Goal: Task Accomplishment & Management: Manage account settings

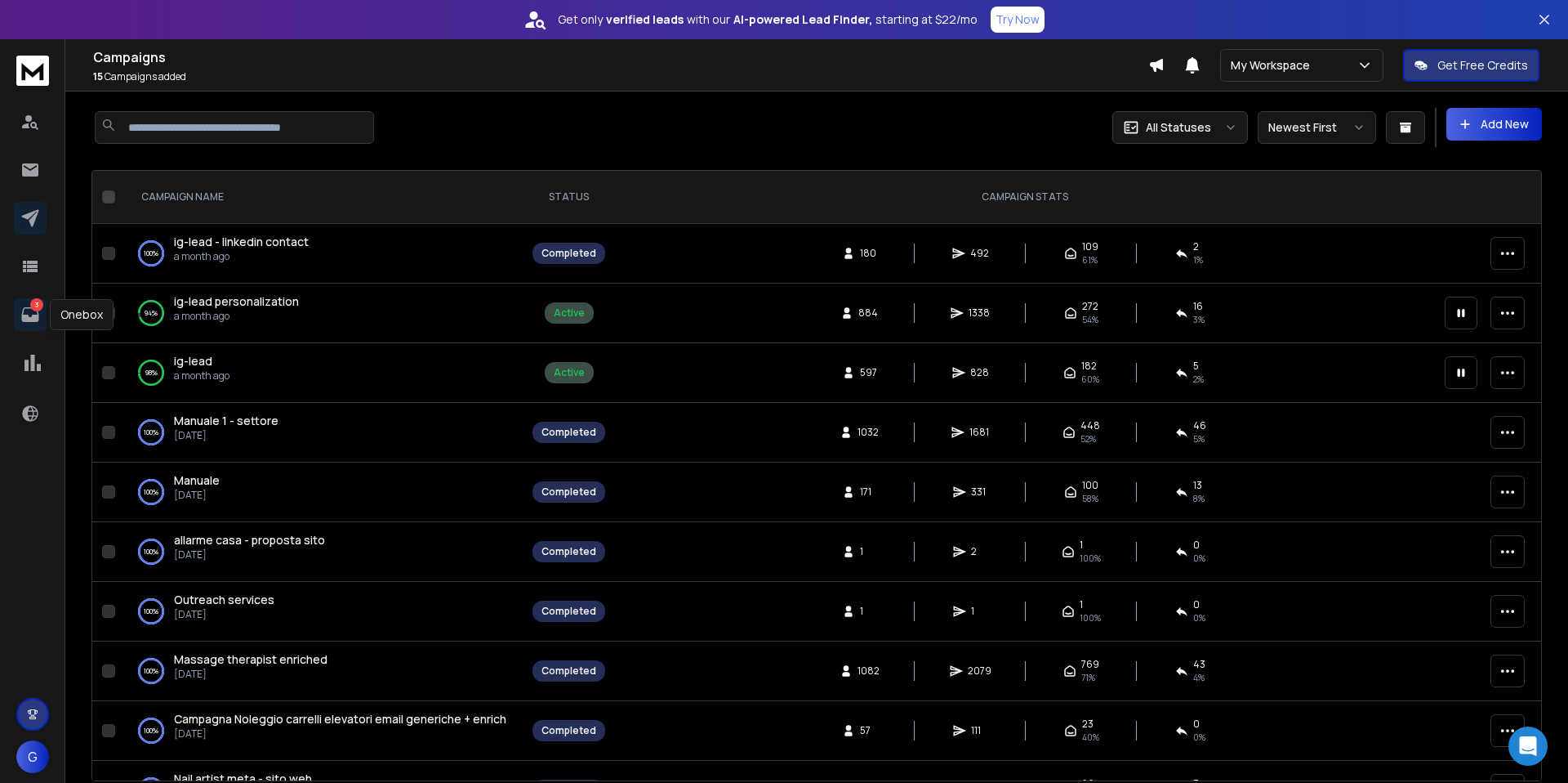
click at [34, 306] on p "3" at bounding box center [37, 304] width 13 height 13
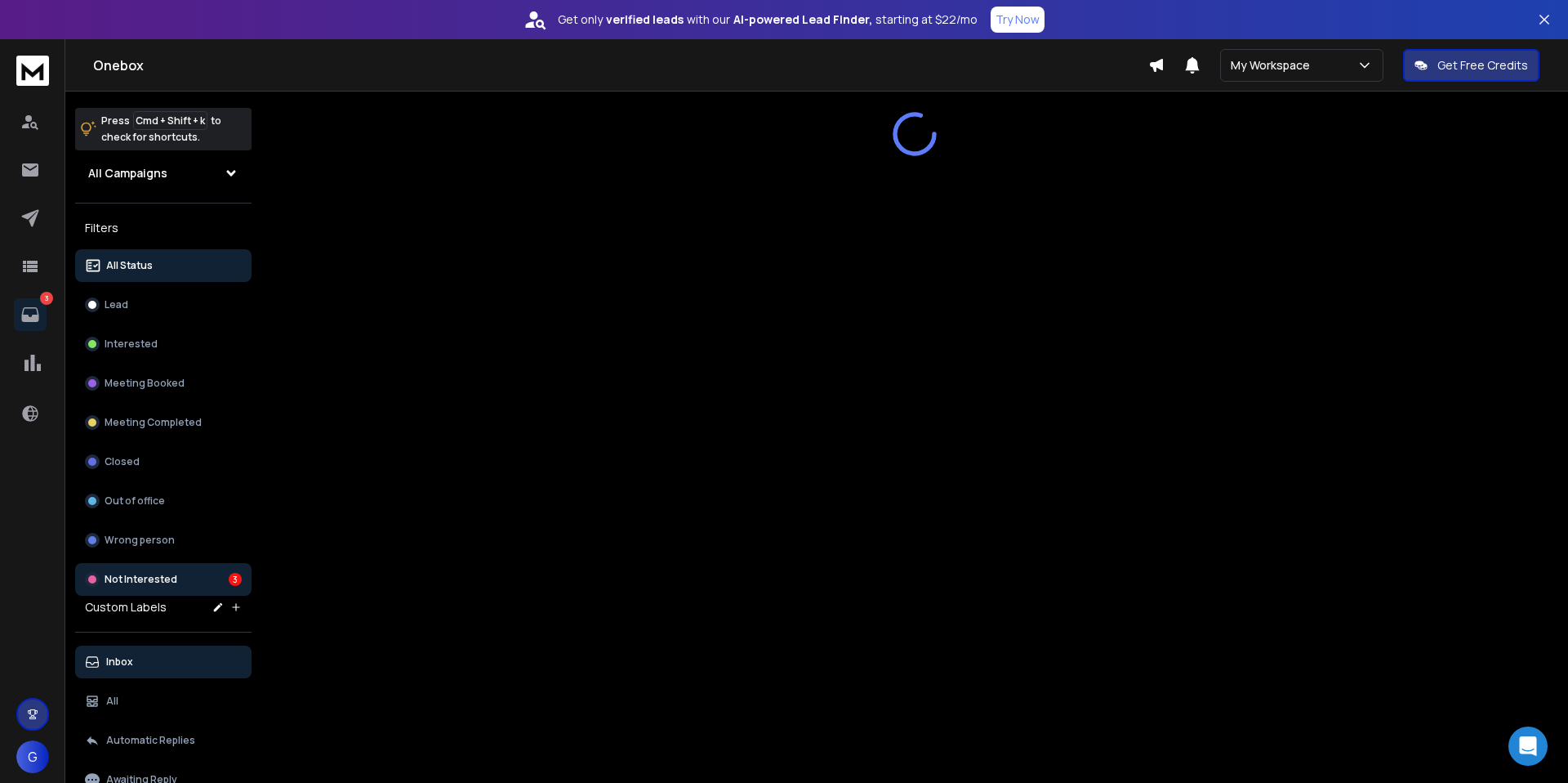
click at [176, 586] on button "Not Interested 3" at bounding box center [163, 579] width 176 height 33
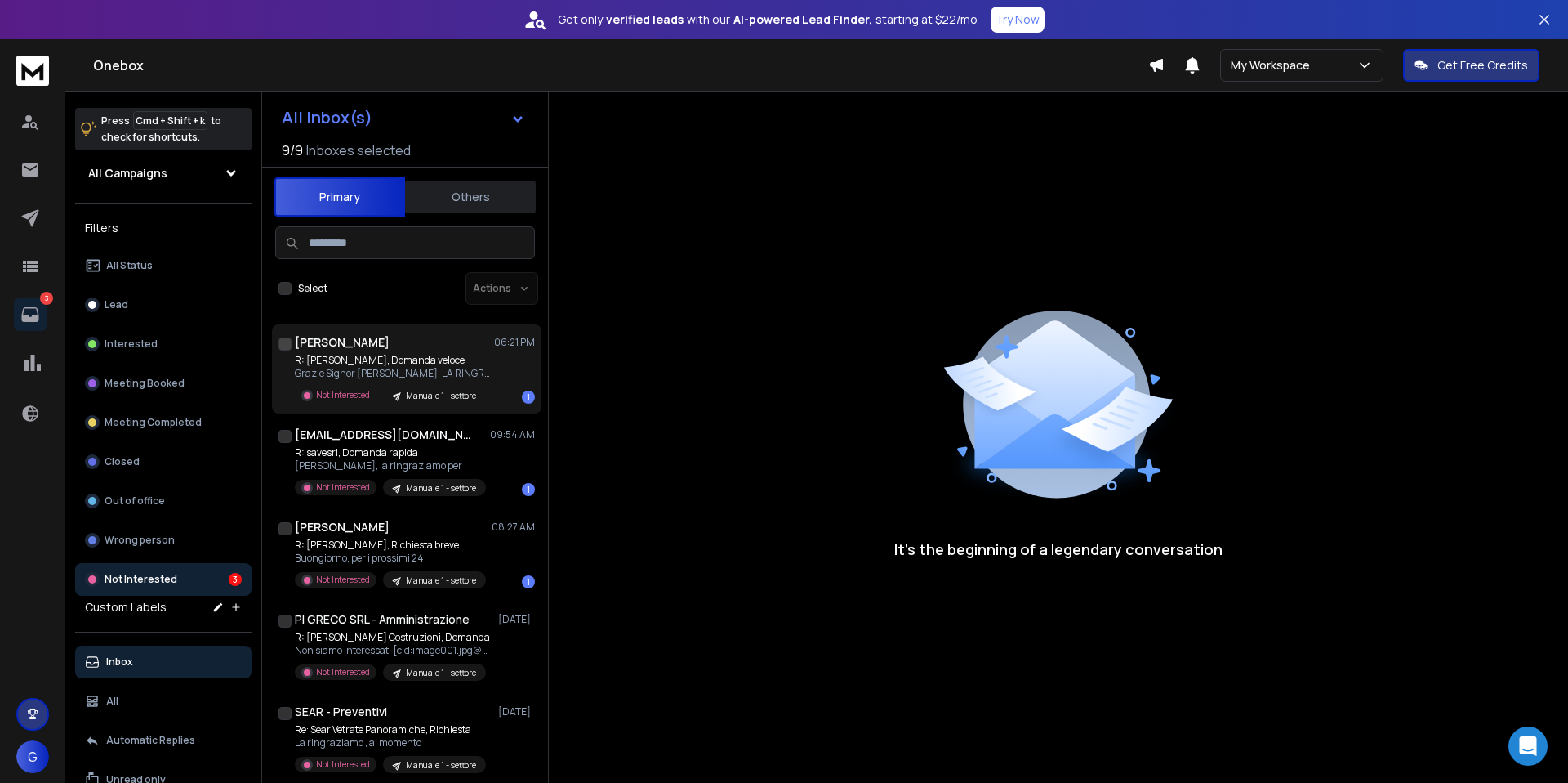
click at [443, 363] on p "R: [PERSON_NAME], Domanda veloce" at bounding box center [392, 360] width 196 height 13
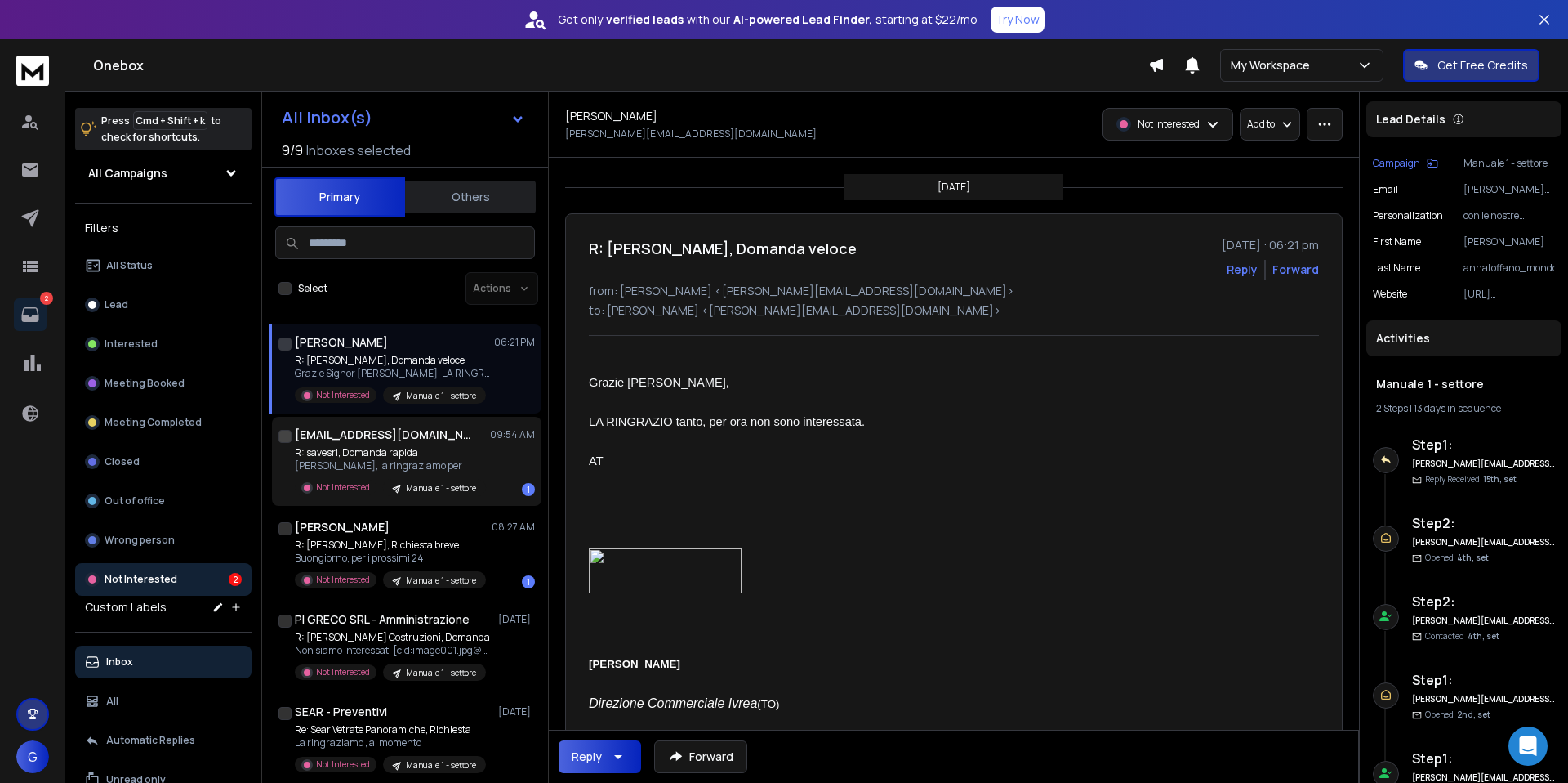
click at [424, 460] on p "[PERSON_NAME], la ringraziamo per" at bounding box center [390, 465] width 191 height 13
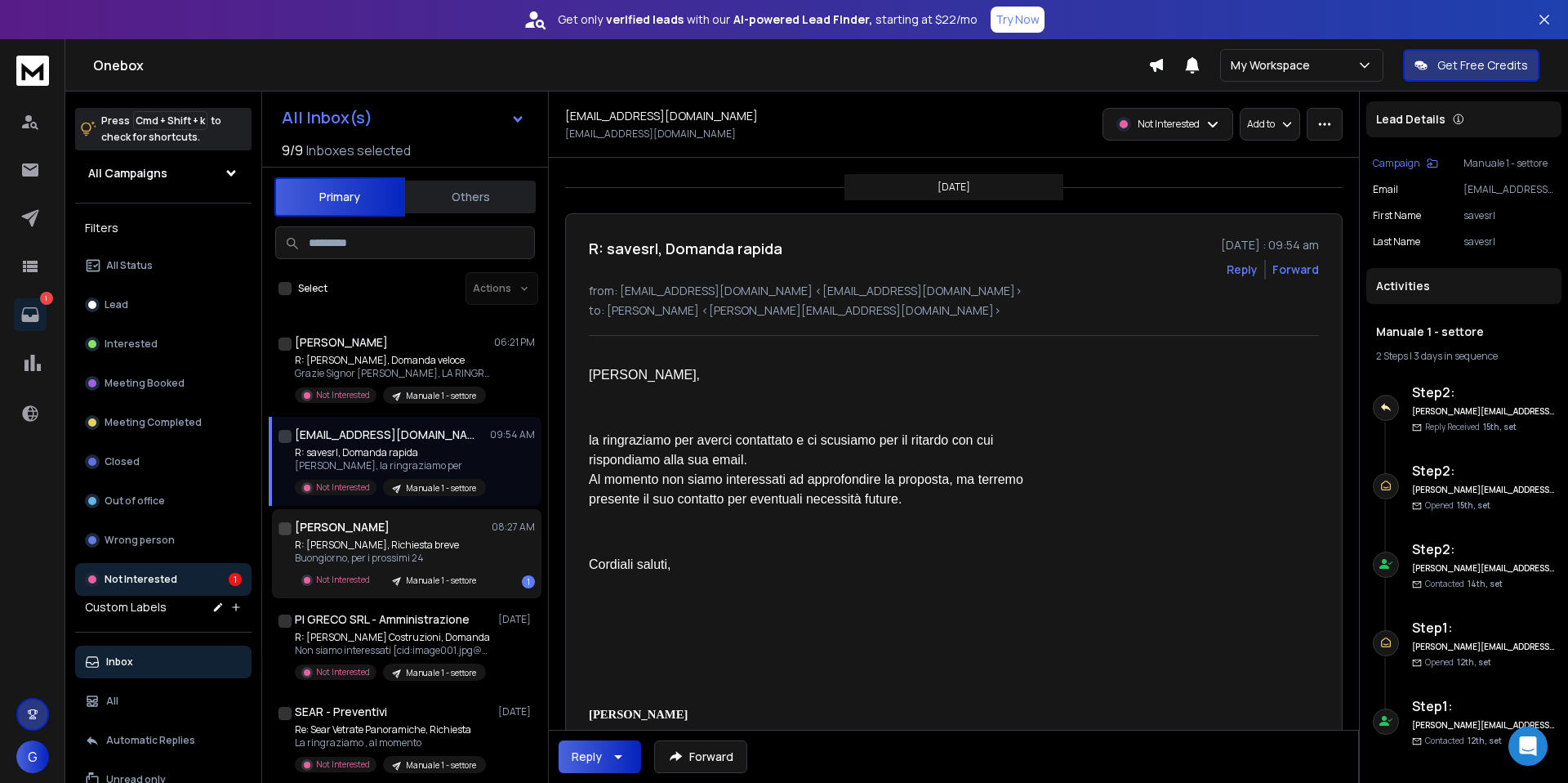
click at [418, 520] on div "[PERSON_NAME] 08:27 AM" at bounding box center [414, 527] width 240 height 16
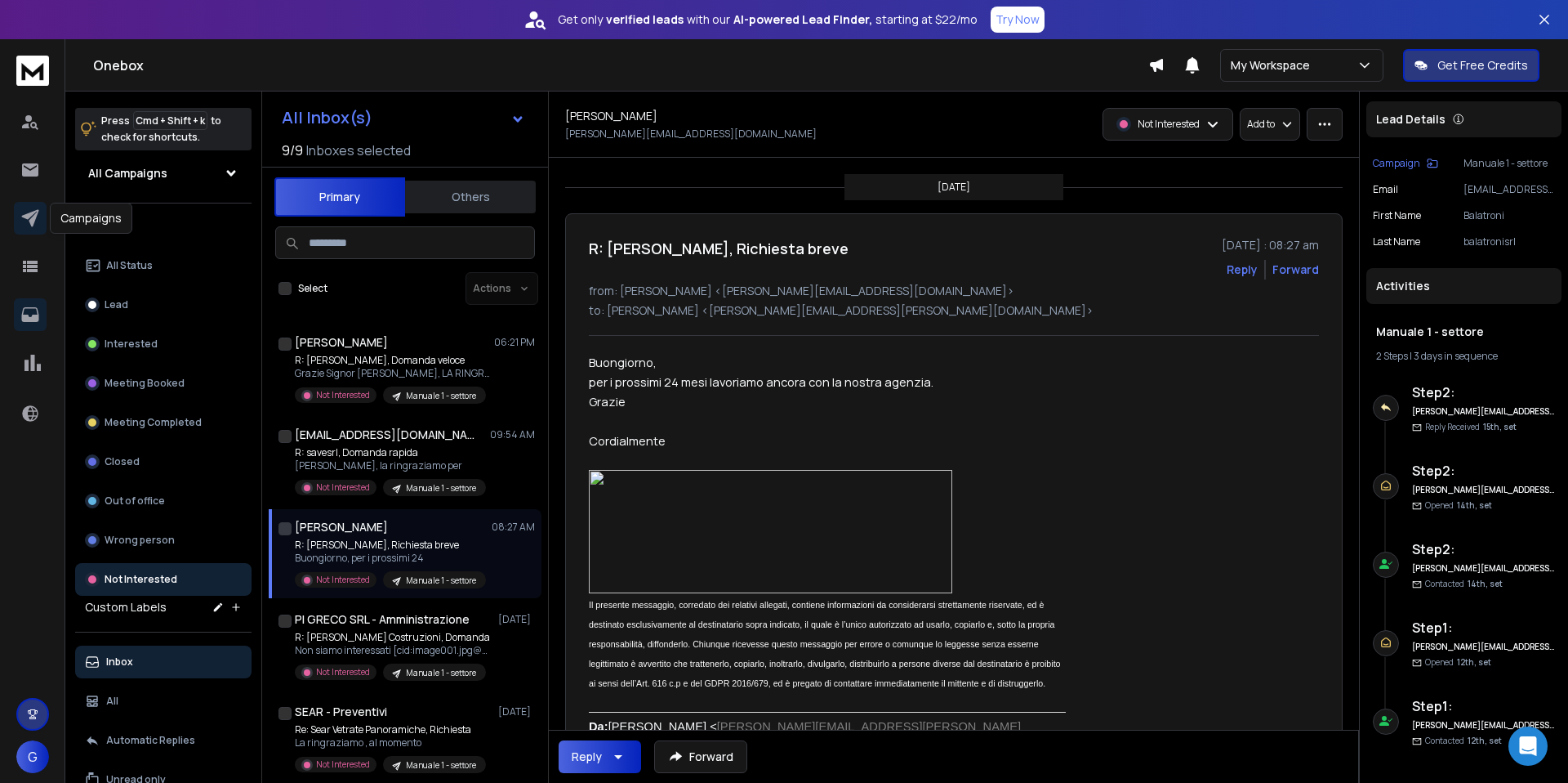
click at [44, 217] on body "Get only verified leads with our AI-powered Lead Finder, starting at $22/mo Try…" at bounding box center [784, 392] width 1568 height 783
click at [30, 222] on icon at bounding box center [30, 218] width 17 height 17
